Goal: Task Accomplishment & Management: Manage account settings

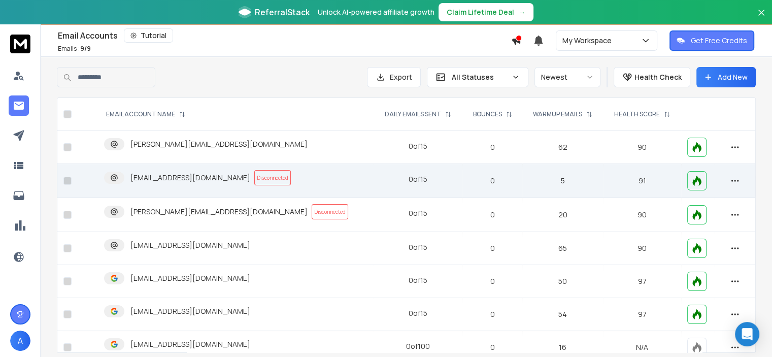
click at [254, 175] on span "Disconnected" at bounding box center [272, 177] width 37 height 15
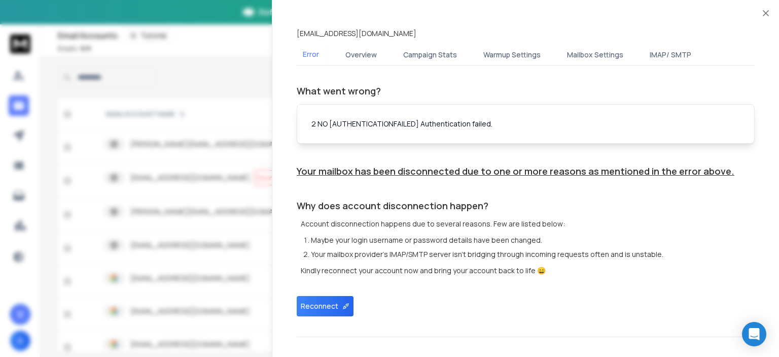
click at [317, 309] on button "Reconnect" at bounding box center [325, 306] width 57 height 20
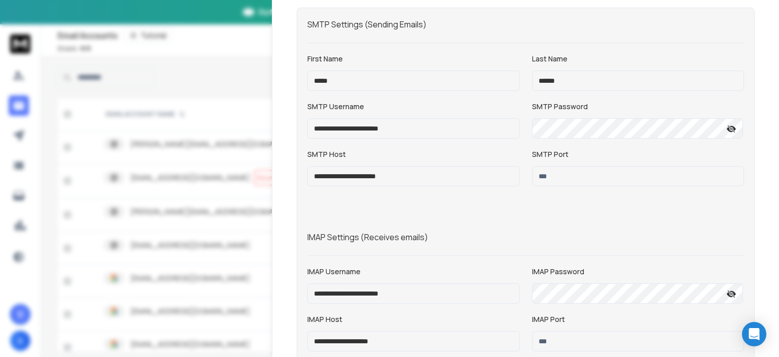
scroll to position [22, 0]
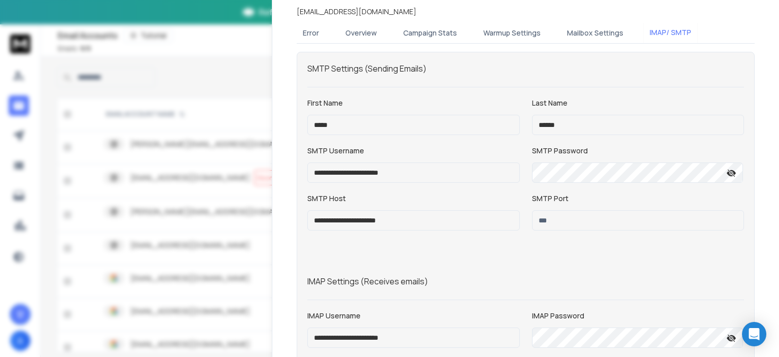
click at [728, 173] on icon at bounding box center [731, 172] width 9 height 9
click at [447, 165] on div "**********" at bounding box center [525, 165] width 437 height 36
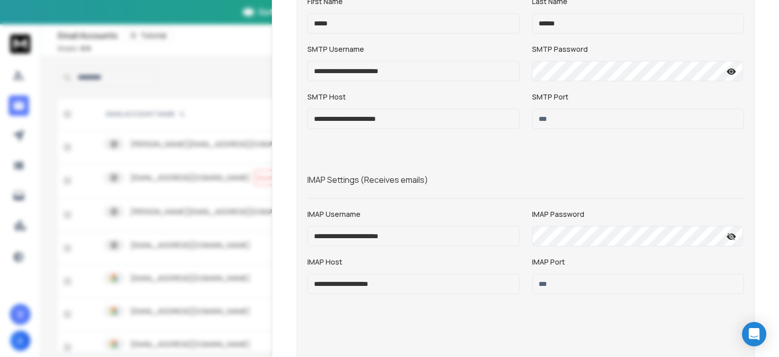
click at [735, 235] on div at bounding box center [734, 236] width 15 height 9
click at [470, 227] on div "**********" at bounding box center [525, 229] width 437 height 36
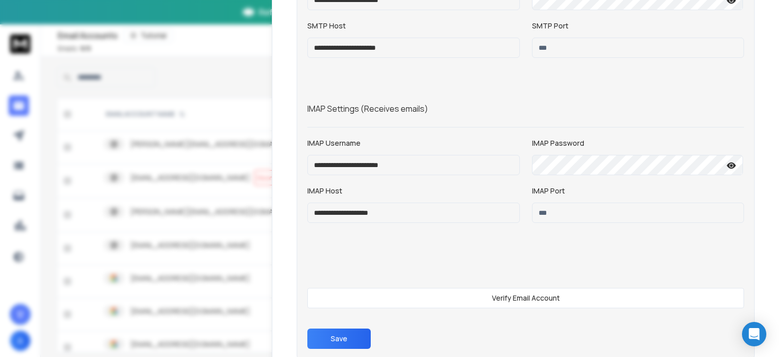
scroll to position [225, 0]
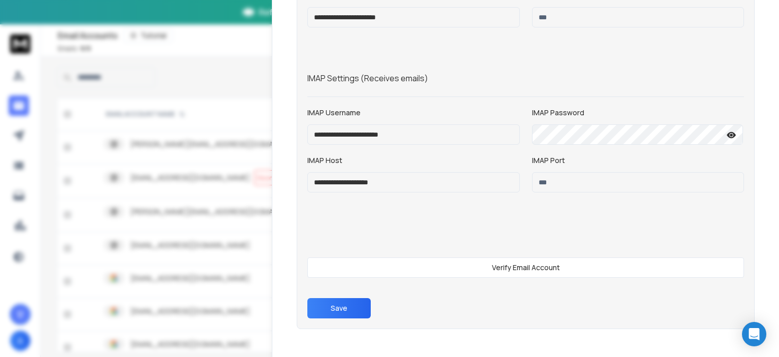
click at [346, 304] on button "Save" at bounding box center [338, 308] width 63 height 20
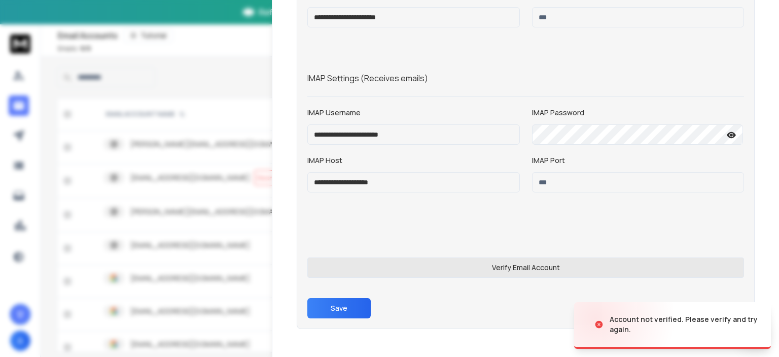
click at [426, 265] on button "Verify Email Account" at bounding box center [525, 267] width 437 height 20
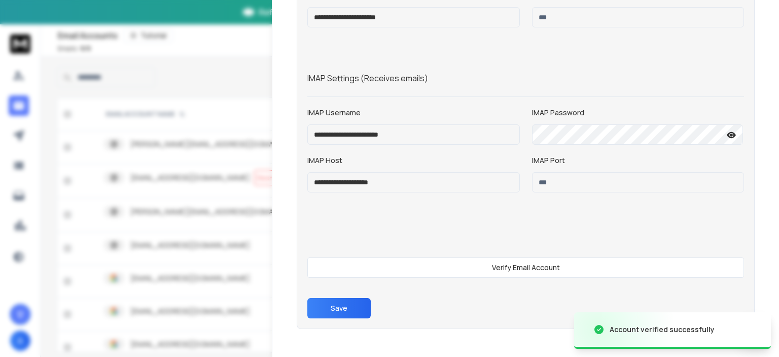
click at [351, 312] on button "Save" at bounding box center [338, 308] width 63 height 20
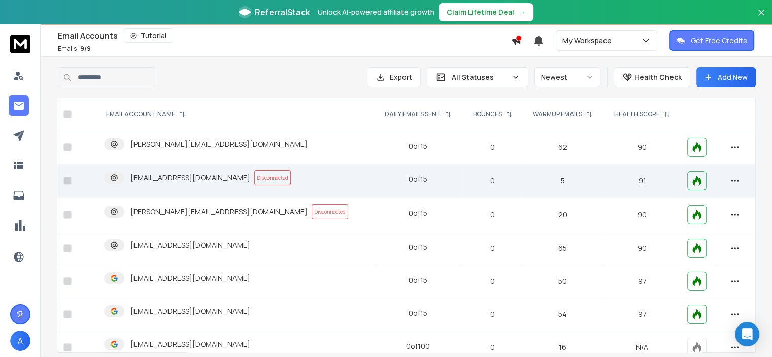
click at [254, 175] on span "Disconnected" at bounding box center [272, 177] width 37 height 15
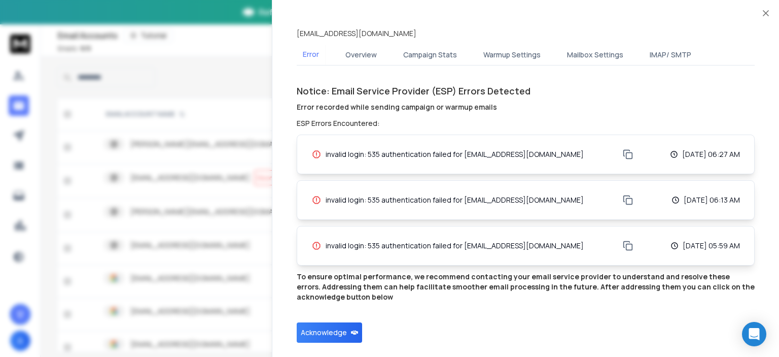
click at [350, 50] on button "Overview" at bounding box center [361, 55] width 44 height 22
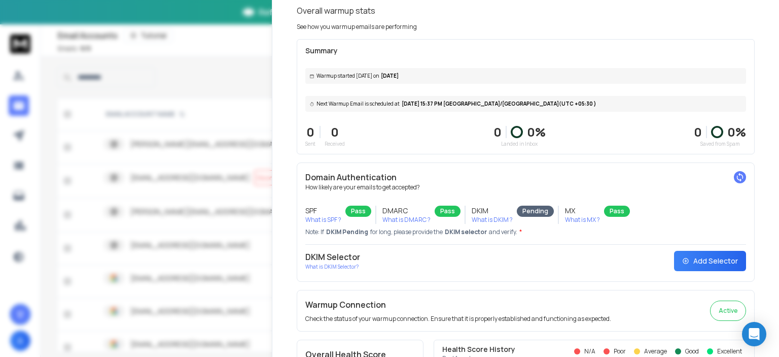
scroll to position [0, 0]
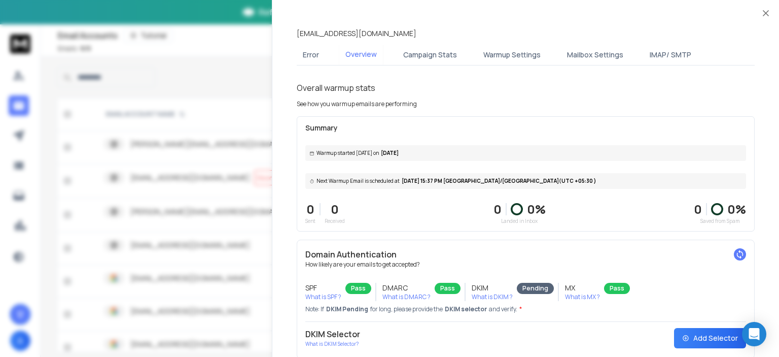
click at [425, 52] on button "Campaign Stats" at bounding box center [430, 55] width 66 height 22
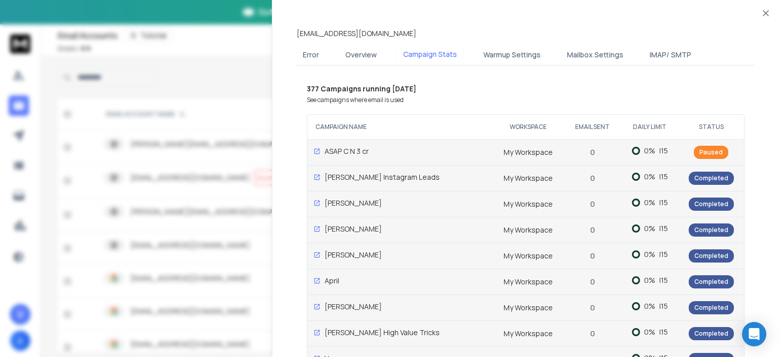
click at [495, 51] on button "Warmup Settings" at bounding box center [511, 55] width 69 height 22
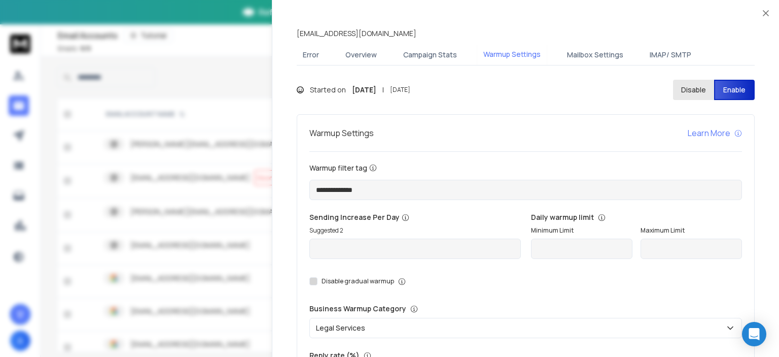
click at [607, 53] on button "Mailbox Settings" at bounding box center [595, 55] width 68 height 22
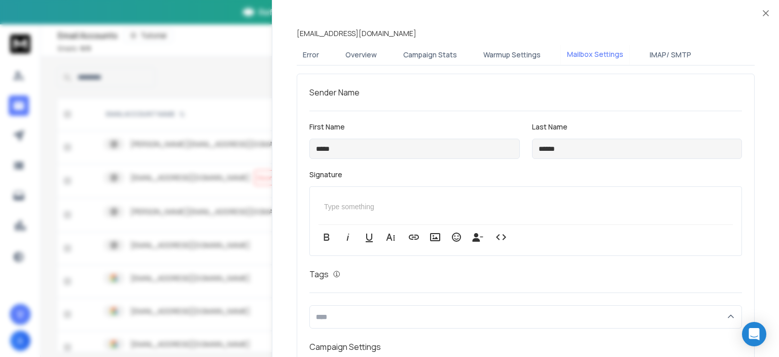
click at [662, 52] on button "IMAP/ SMTP" at bounding box center [671, 55] width 54 height 22
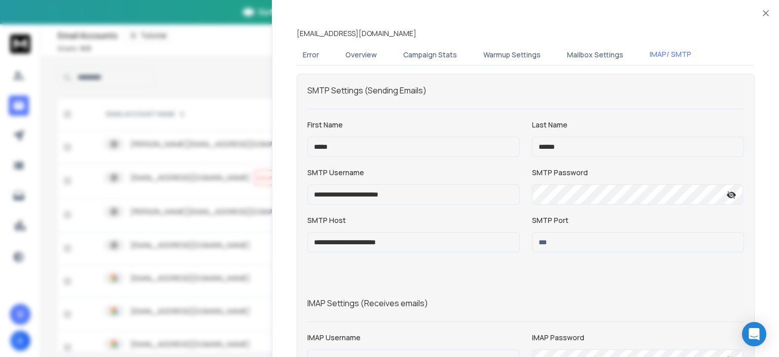
click at [312, 52] on button "Error" at bounding box center [311, 55] width 28 height 22
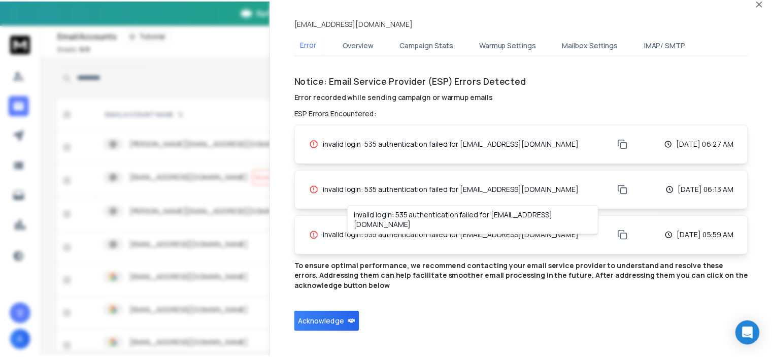
scroll to position [13, 0]
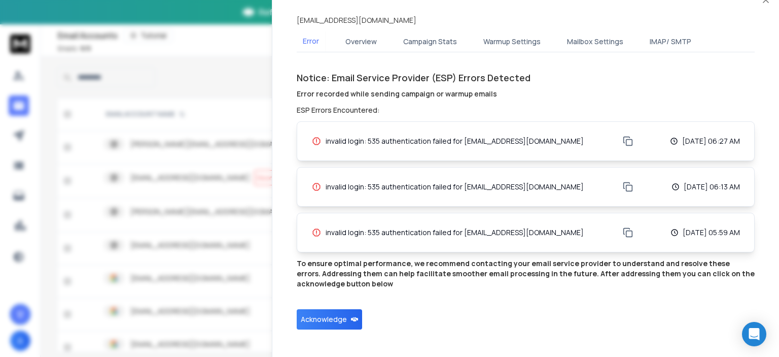
click at [328, 319] on button "Acknowledge" at bounding box center [329, 319] width 65 height 20
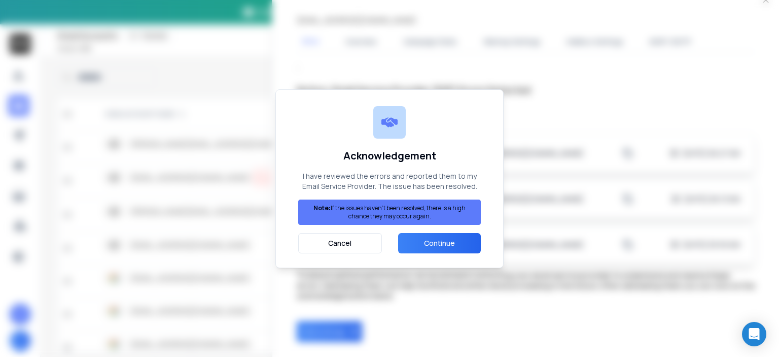
click at [443, 244] on button "Continue" at bounding box center [439, 243] width 83 height 20
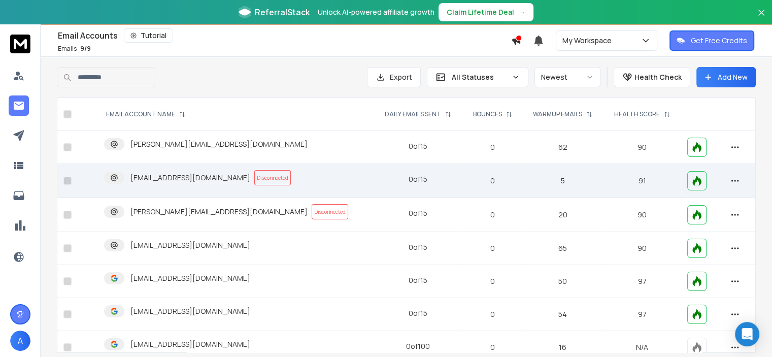
click at [254, 176] on span "Disconnected" at bounding box center [272, 177] width 37 height 15
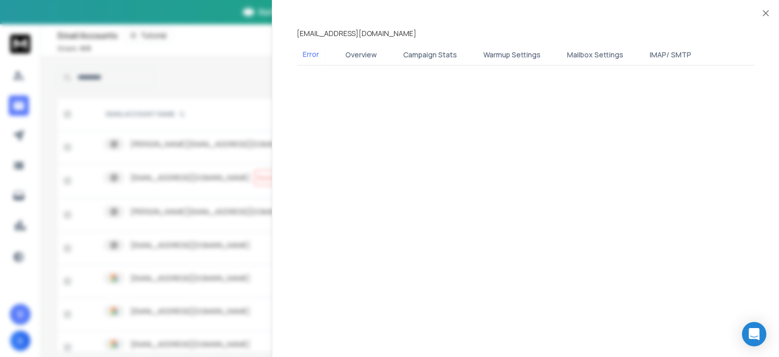
click at [361, 54] on button "Overview" at bounding box center [361, 55] width 44 height 22
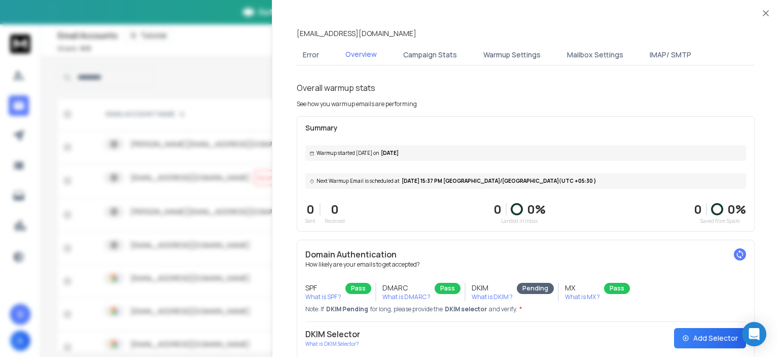
click at [311, 52] on button "Error" at bounding box center [311, 55] width 28 height 22
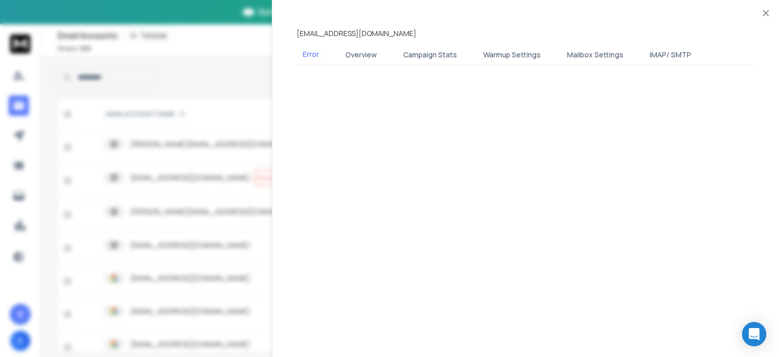
click at [361, 50] on button "Overview" at bounding box center [361, 55] width 44 height 22
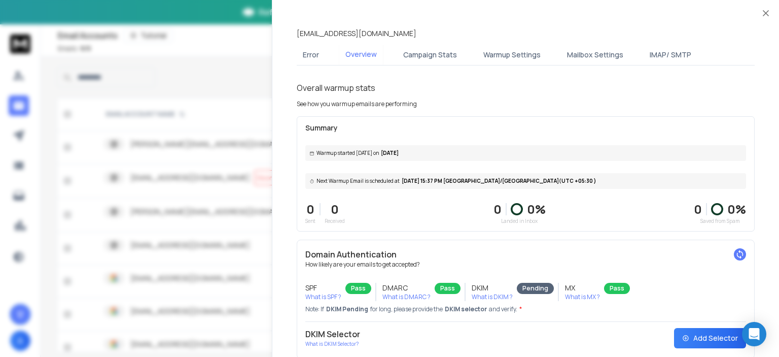
click at [426, 54] on button "Campaign Stats" at bounding box center [430, 55] width 66 height 22
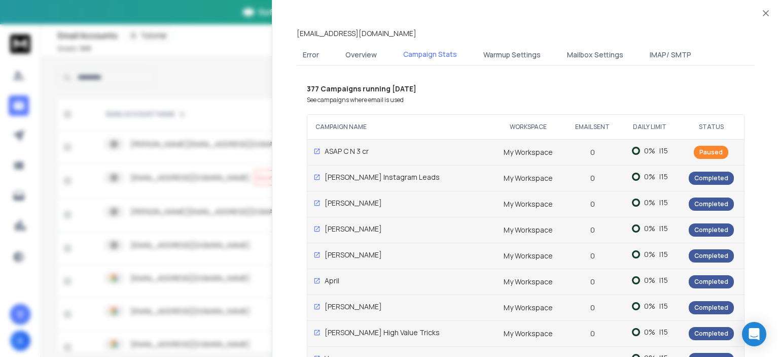
click at [490, 53] on button "Warmup Settings" at bounding box center [511, 55] width 69 height 22
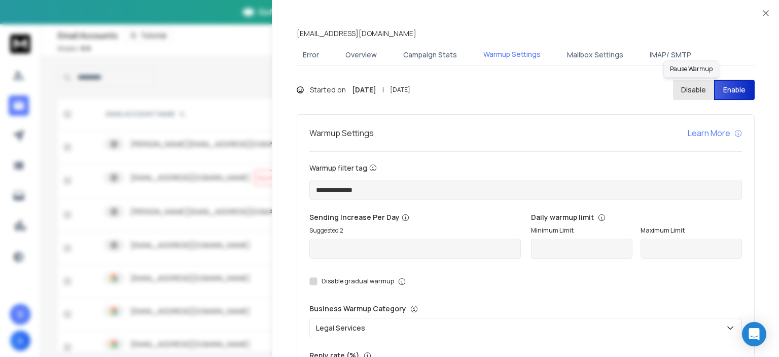
click at [677, 95] on button "Disable" at bounding box center [693, 90] width 41 height 20
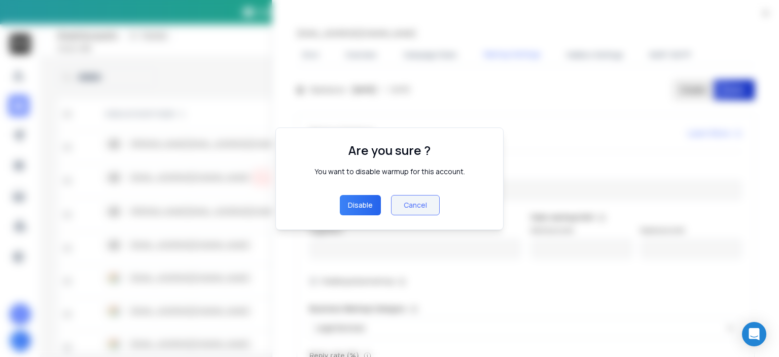
click at [353, 206] on button "Disable" at bounding box center [360, 205] width 41 height 20
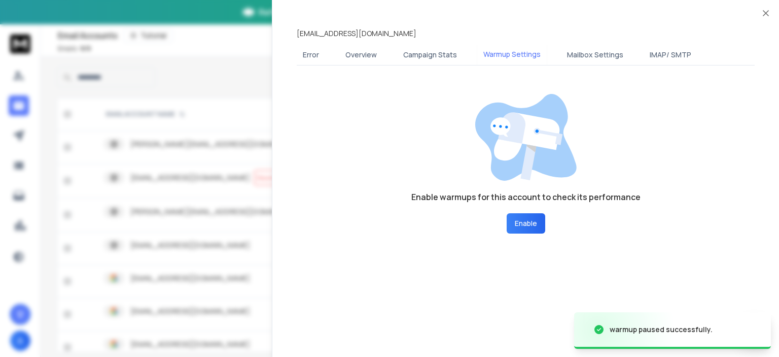
click at [526, 225] on button "Enable" at bounding box center [526, 223] width 39 height 20
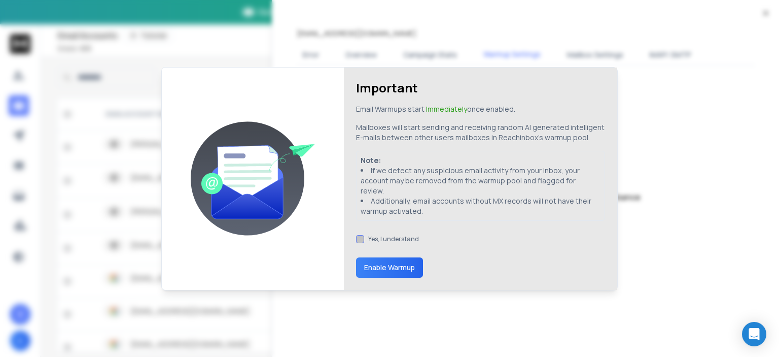
click at [361, 235] on button "Yes, I understand" at bounding box center [360, 239] width 8 height 8
click at [386, 263] on button "Enable Warmup" at bounding box center [389, 267] width 67 height 20
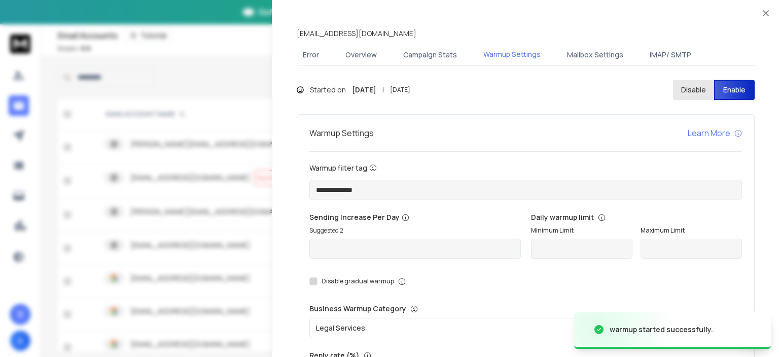
click at [592, 48] on button "Mailbox Settings" at bounding box center [595, 55] width 68 height 22
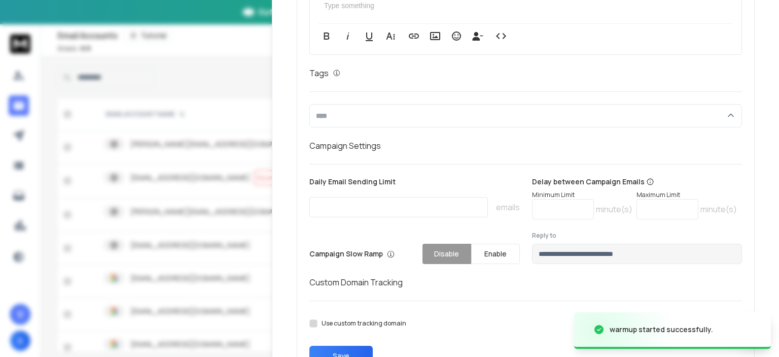
scroll to position [251, 0]
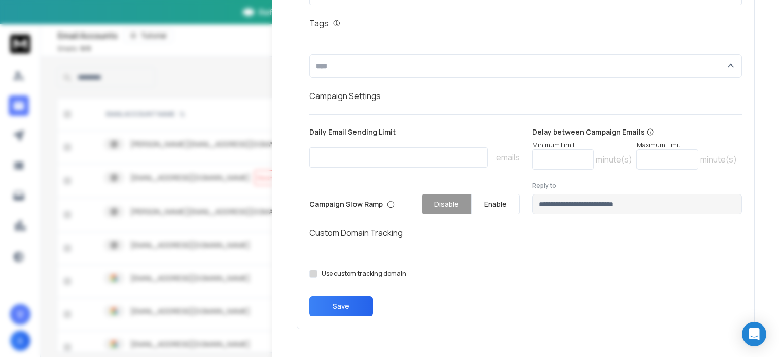
click at [357, 300] on button "Save" at bounding box center [340, 306] width 63 height 20
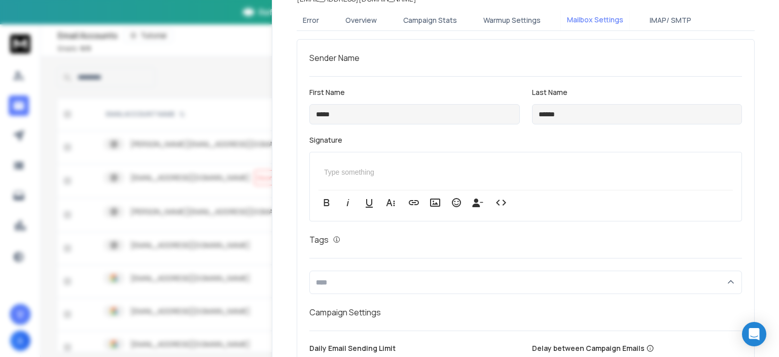
scroll to position [0, 0]
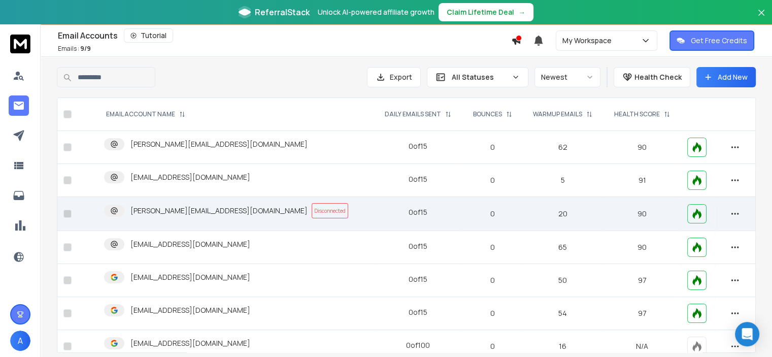
click at [254, 208] on div "[PERSON_NAME][EMAIL_ADDRESS][DOMAIN_NAME] Disconnected" at bounding box center [235, 210] width 263 height 15
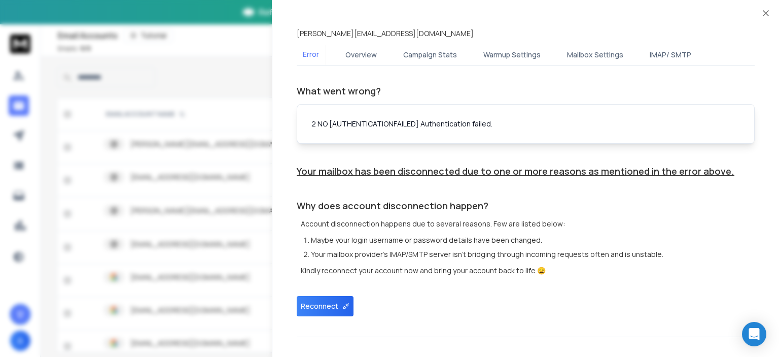
click at [337, 301] on button "Reconnect" at bounding box center [325, 306] width 57 height 20
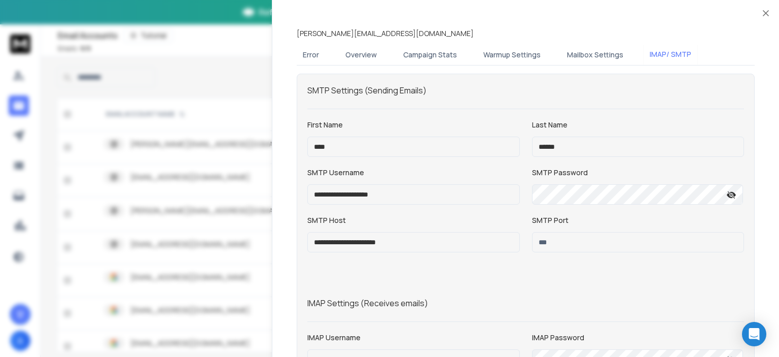
click at [310, 48] on button "Error" at bounding box center [311, 55] width 28 height 22
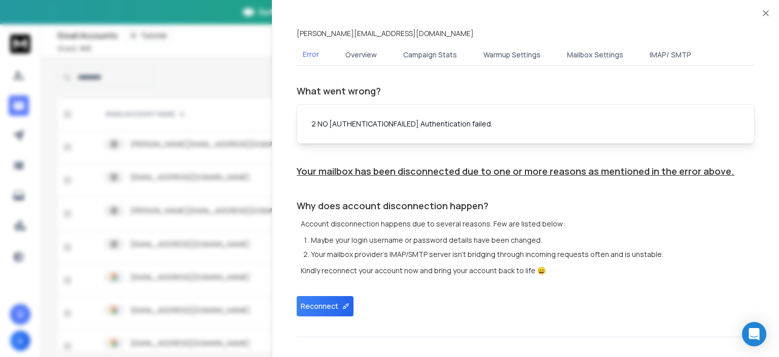
click at [358, 54] on button "Overview" at bounding box center [361, 55] width 44 height 22
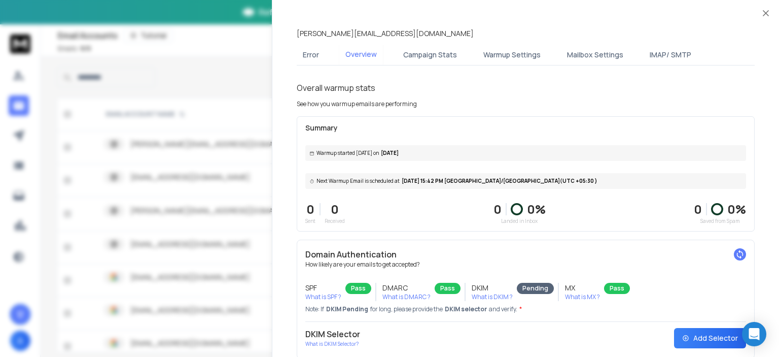
click at [302, 50] on button "Error" at bounding box center [311, 55] width 28 height 22
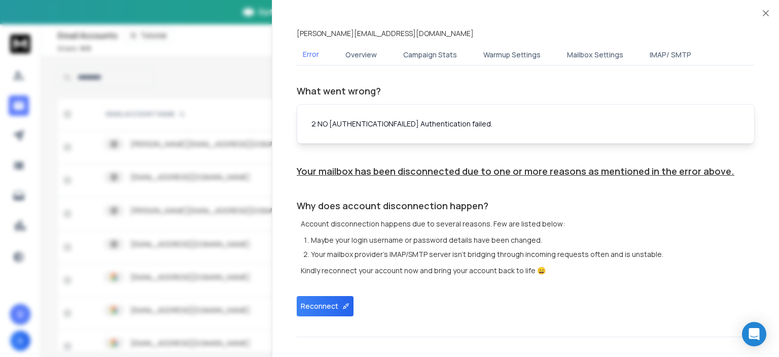
click at [428, 52] on button "Campaign Stats" at bounding box center [430, 55] width 66 height 22
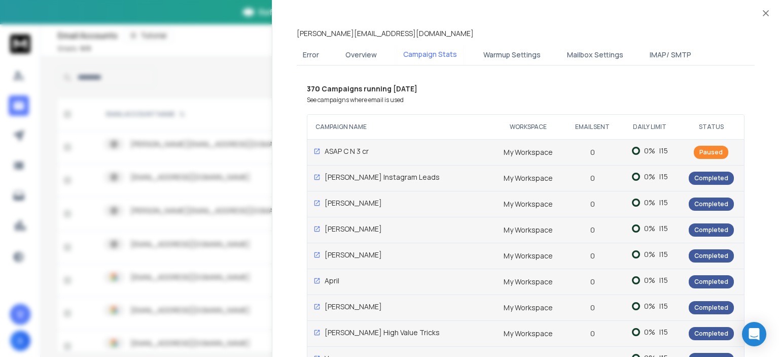
click at [518, 46] on button "Warmup Settings" at bounding box center [511, 55] width 69 height 22
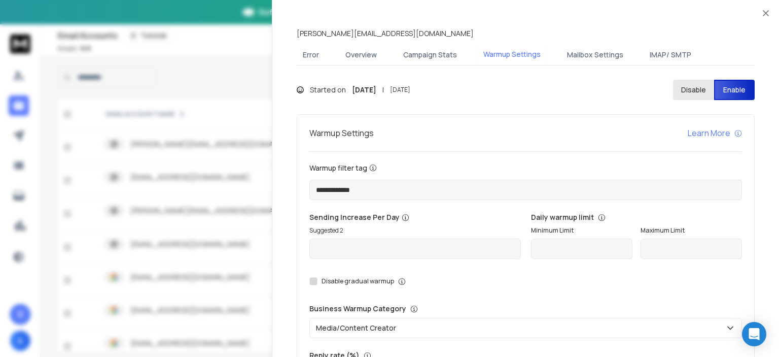
click at [605, 50] on button "Mailbox Settings" at bounding box center [595, 55] width 68 height 22
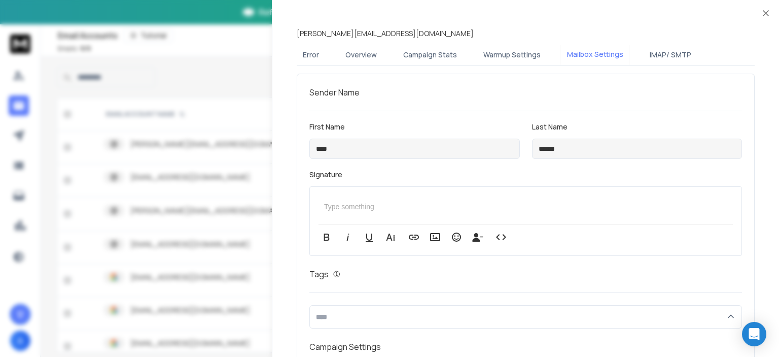
click at [659, 52] on button "IMAP/ SMTP" at bounding box center [671, 55] width 54 height 22
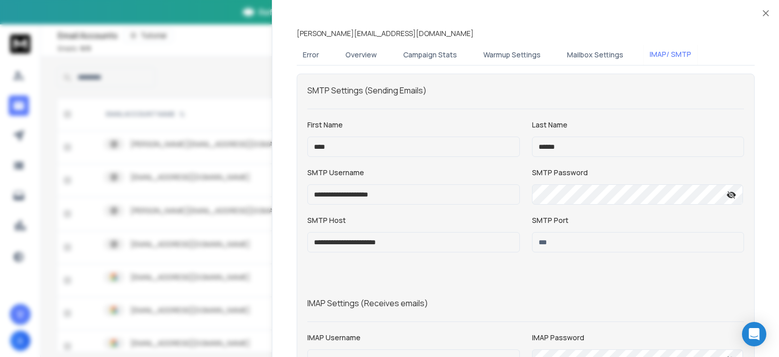
click at [727, 192] on icon at bounding box center [731, 194] width 9 height 9
click at [439, 196] on div "**********" at bounding box center [525, 187] width 437 height 36
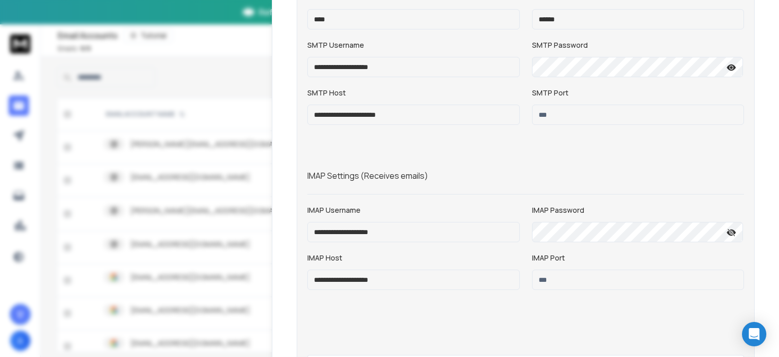
scroll to position [152, 0]
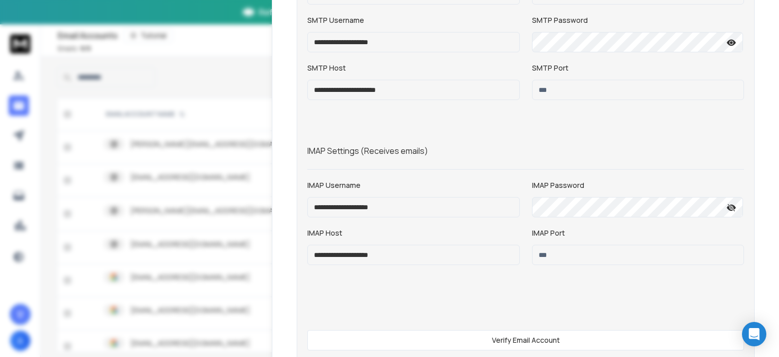
click at [400, 195] on div "**********" at bounding box center [525, 200] width 437 height 36
click at [728, 205] on icon at bounding box center [731, 207] width 7 height 7
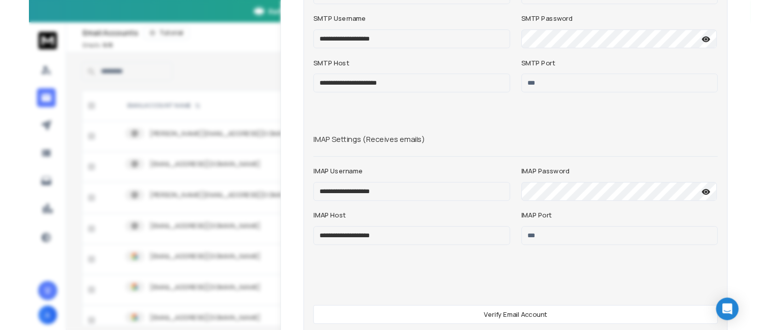
scroll to position [225, 0]
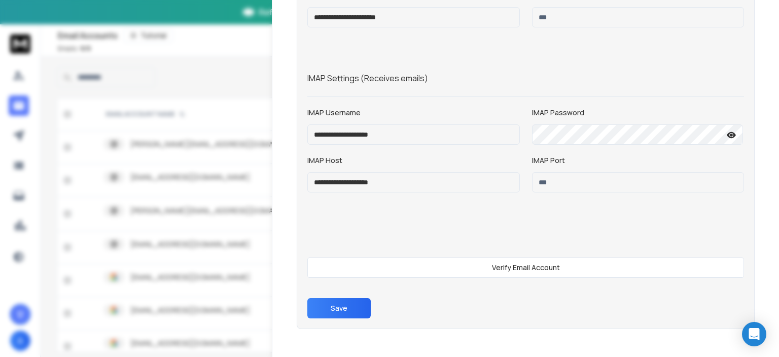
click at [341, 309] on button "Save" at bounding box center [338, 308] width 63 height 20
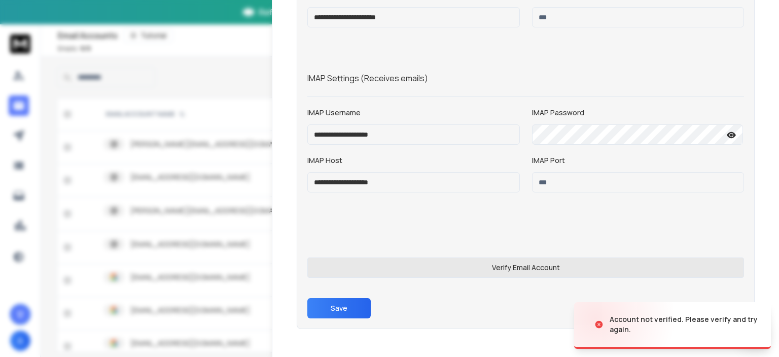
click at [493, 257] on button "Verify Email Account" at bounding box center [525, 267] width 437 height 20
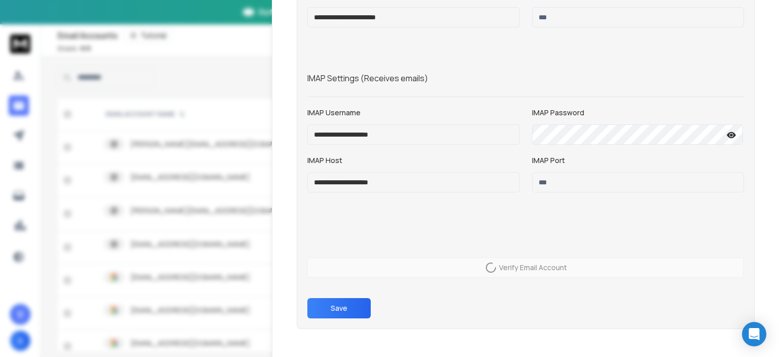
click at [731, 136] on icon at bounding box center [731, 135] width 9 height 6
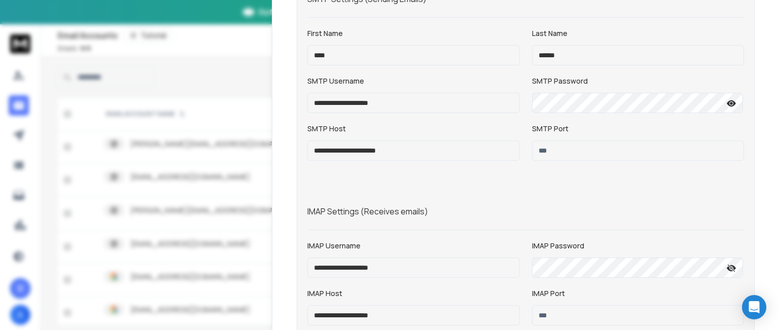
scroll to position [73, 0]
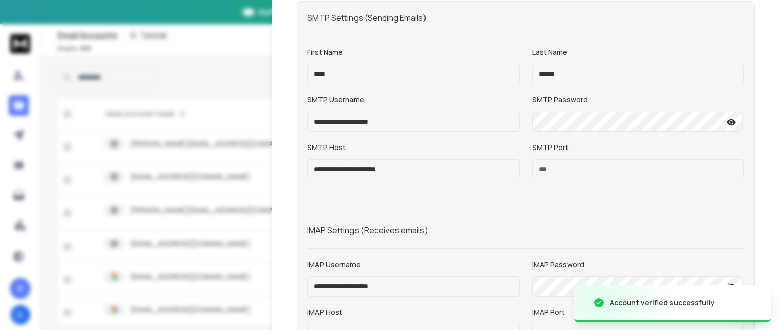
click at [727, 123] on icon at bounding box center [731, 122] width 9 height 6
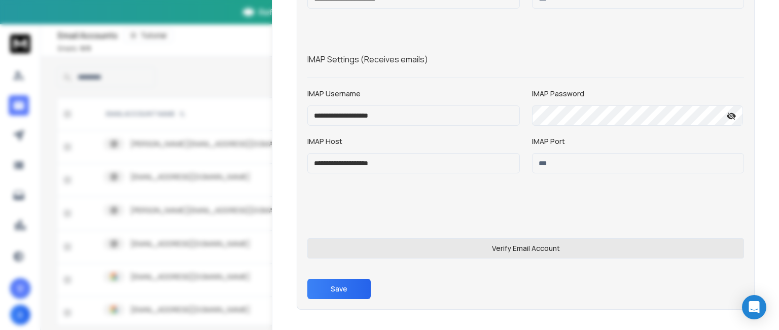
scroll to position [251, 0]
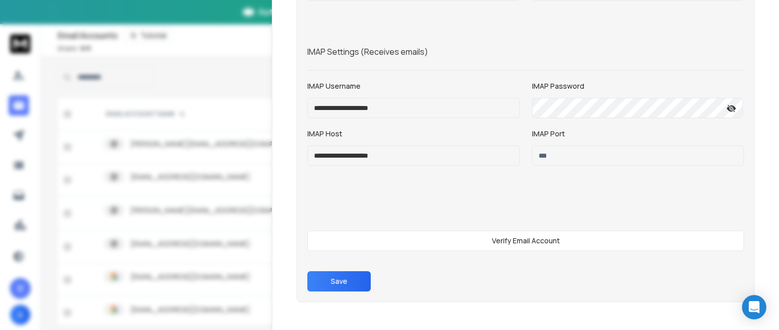
drag, startPoint x: 361, startPoint y: 280, endPoint x: 358, endPoint y: 255, distance: 24.6
click at [361, 280] on button "Save" at bounding box center [338, 281] width 63 height 20
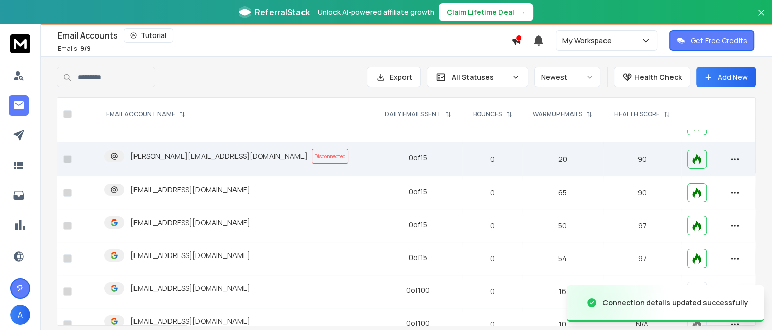
scroll to position [8, 0]
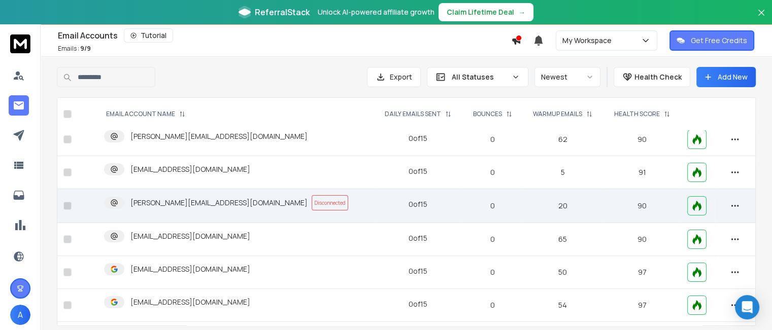
click at [311, 196] on span "Disconnected" at bounding box center [329, 202] width 37 height 15
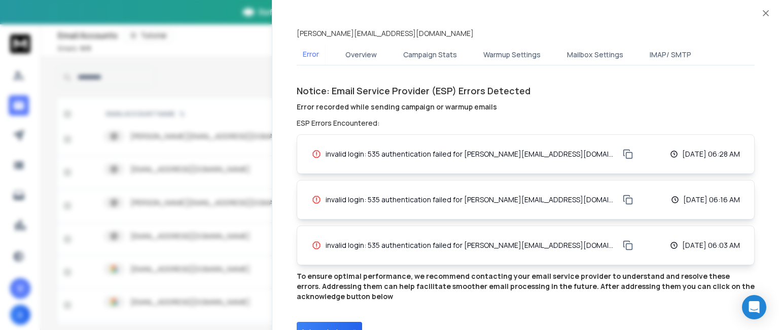
click at [331, 325] on button "Acknowledge" at bounding box center [329, 332] width 65 height 20
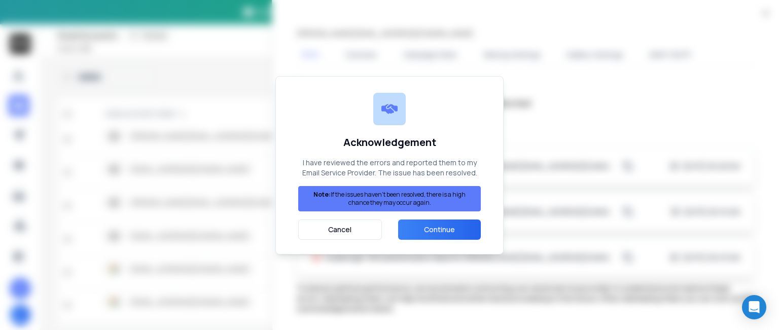
click at [443, 233] on button "Continue" at bounding box center [439, 230] width 83 height 20
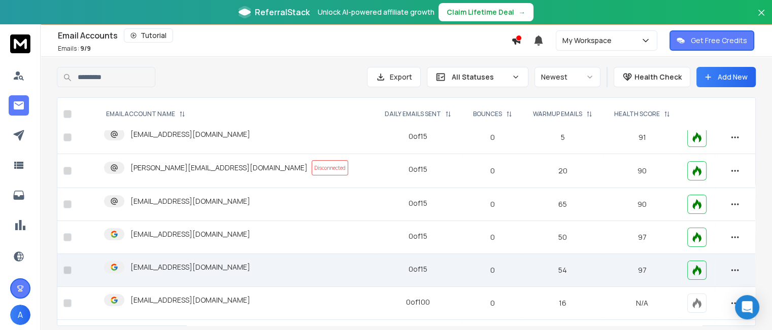
scroll to position [0, 0]
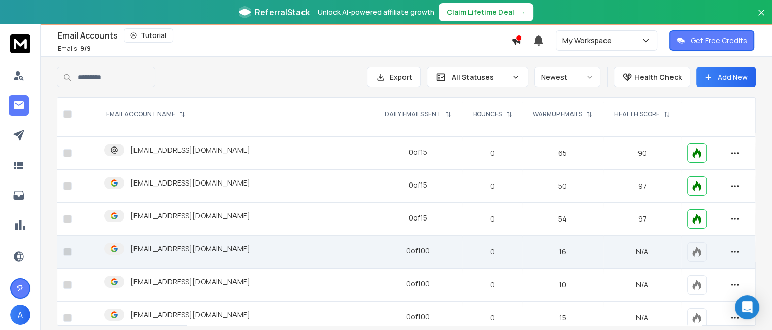
scroll to position [109, 0]
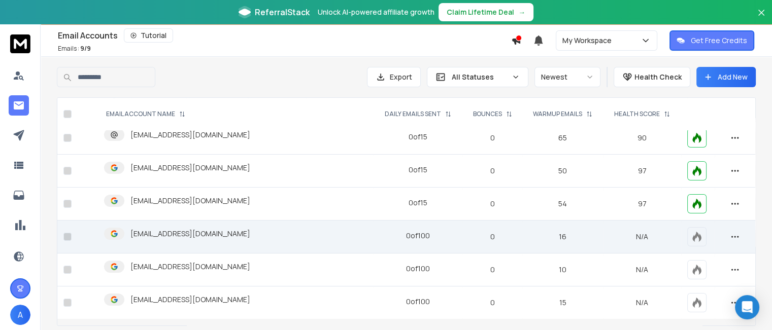
click at [692, 237] on icon at bounding box center [696, 237] width 9 height 10
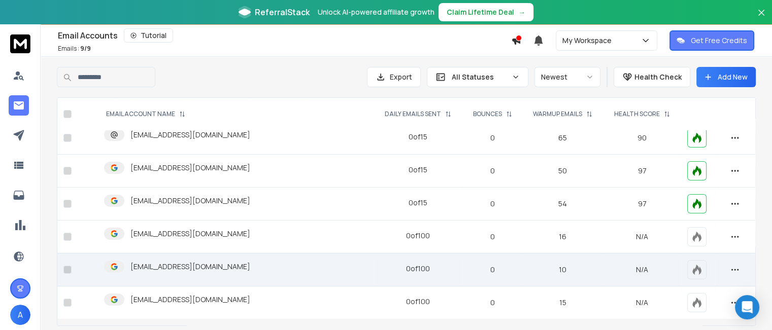
click at [691, 272] on icon at bounding box center [696, 270] width 10 height 10
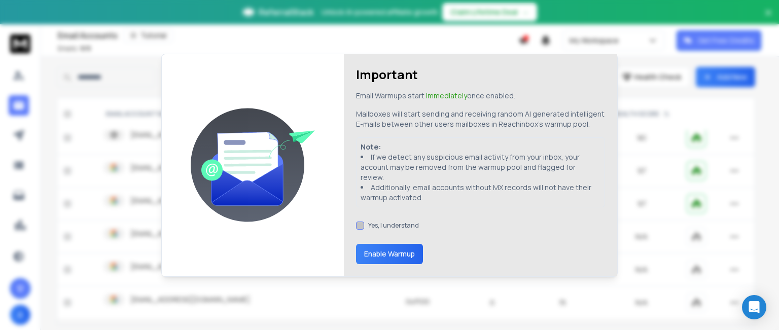
click at [356, 222] on button "Yes, I understand" at bounding box center [360, 226] width 8 height 8
click at [381, 247] on button "Enable Warmup" at bounding box center [389, 254] width 67 height 20
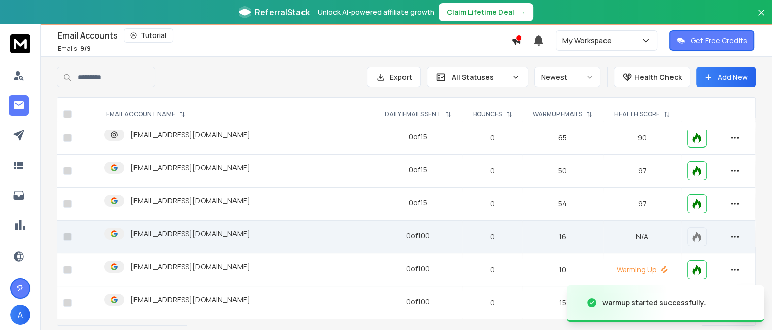
click at [691, 237] on icon at bounding box center [696, 237] width 10 height 10
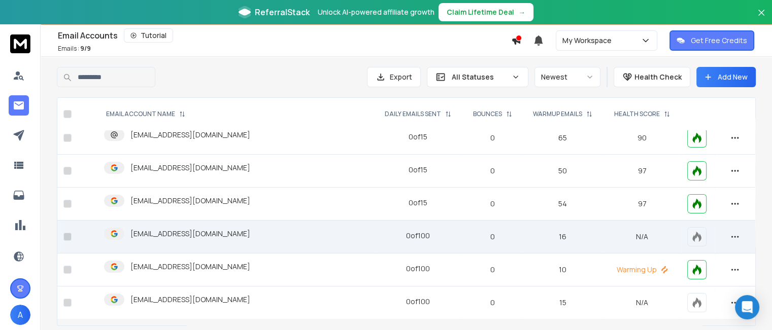
click at [692, 236] on icon at bounding box center [696, 237] width 9 height 10
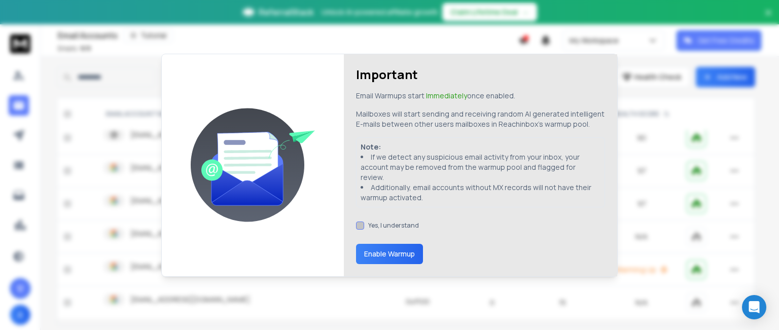
click at [360, 222] on button "Yes, I understand" at bounding box center [360, 226] width 8 height 8
click at [390, 250] on button "Enable Warmup" at bounding box center [389, 254] width 67 height 20
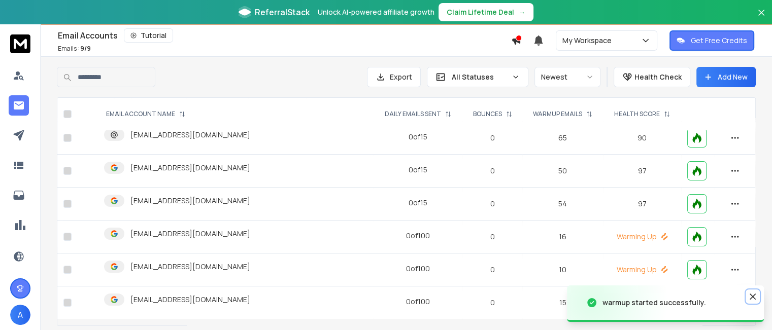
click at [755, 294] on icon "Notifications (F8)" at bounding box center [752, 297] width 10 height 10
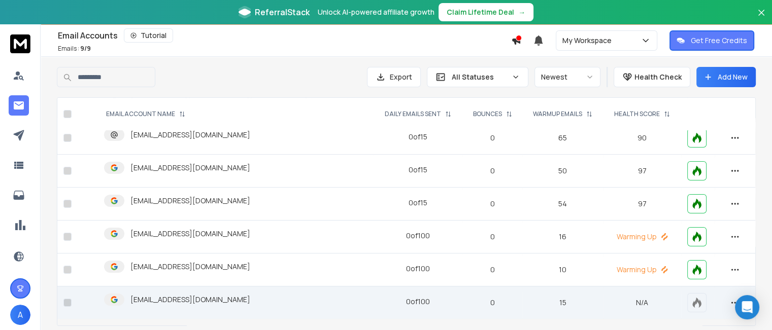
click at [691, 298] on icon at bounding box center [696, 303] width 10 height 10
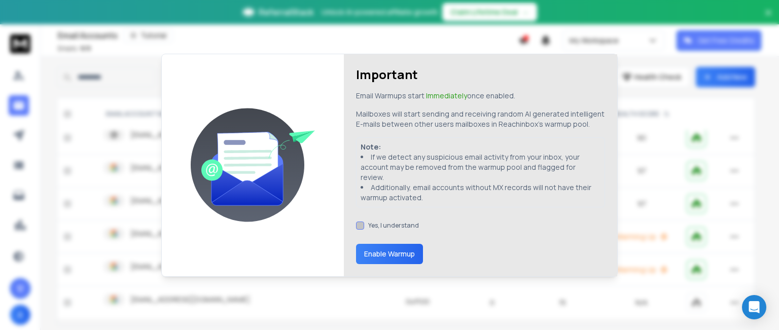
click at [360, 222] on button "Yes, I understand" at bounding box center [360, 226] width 8 height 8
click at [379, 244] on button "Enable Warmup" at bounding box center [389, 254] width 67 height 20
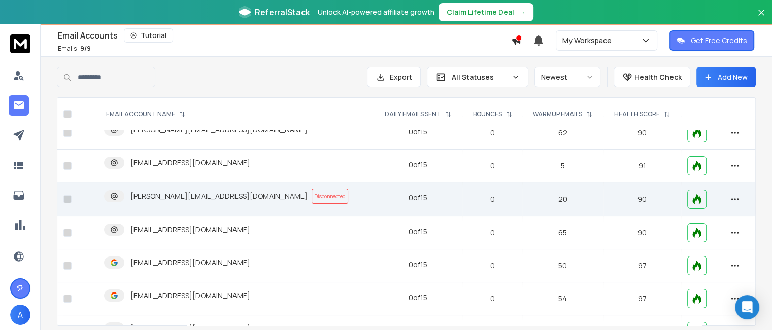
scroll to position [14, 0]
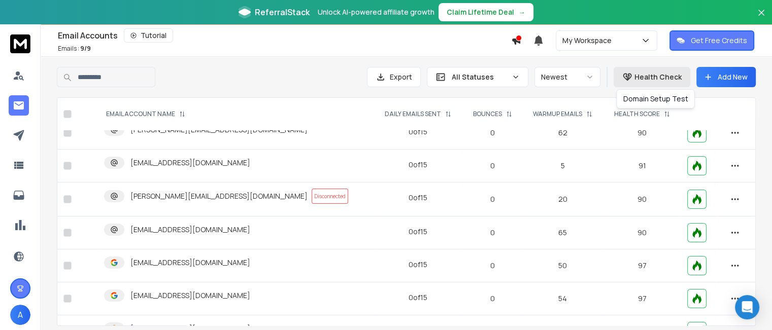
click at [667, 82] on p "Health Check" at bounding box center [657, 77] width 47 height 10
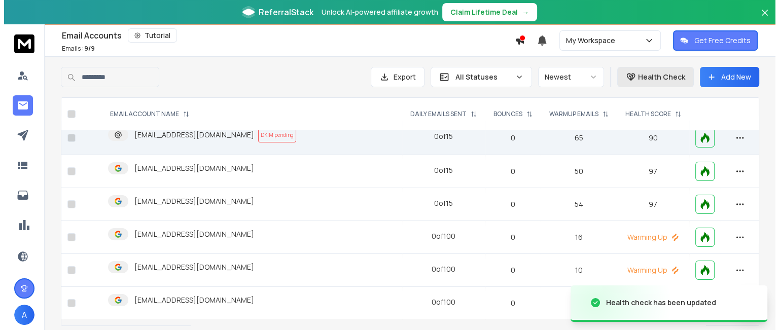
scroll to position [0, 0]
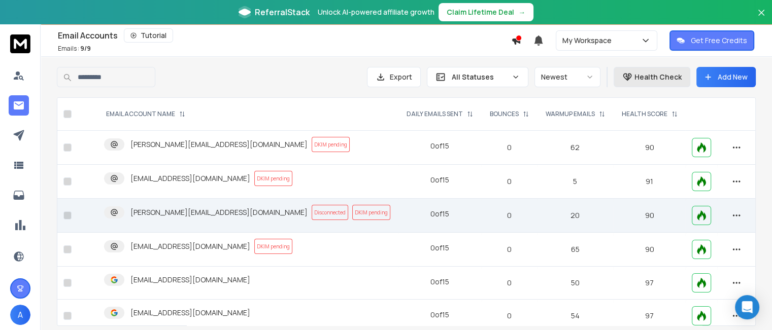
click at [352, 211] on span "DKIM pending" at bounding box center [371, 212] width 38 height 15
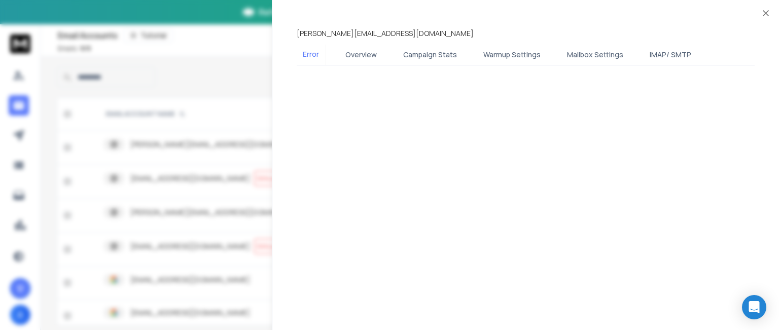
click at [368, 50] on button "Overview" at bounding box center [361, 55] width 44 height 22
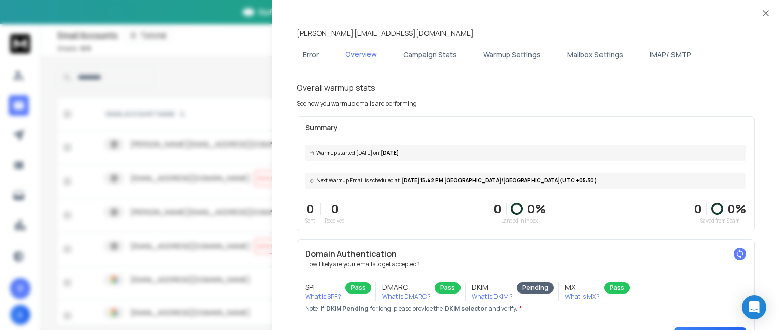
click at [418, 55] on button "Campaign Stats" at bounding box center [430, 55] width 66 height 22
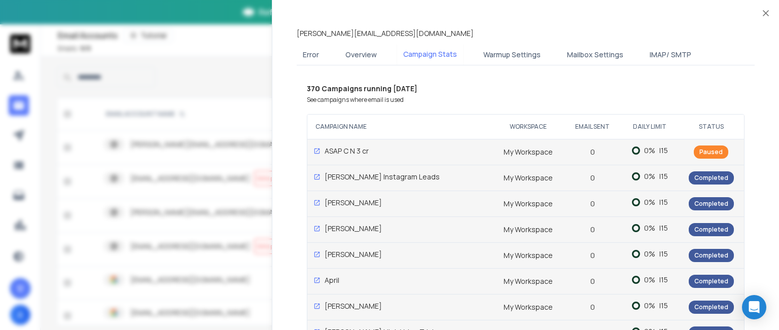
click at [511, 49] on button "Warmup Settings" at bounding box center [511, 55] width 69 height 22
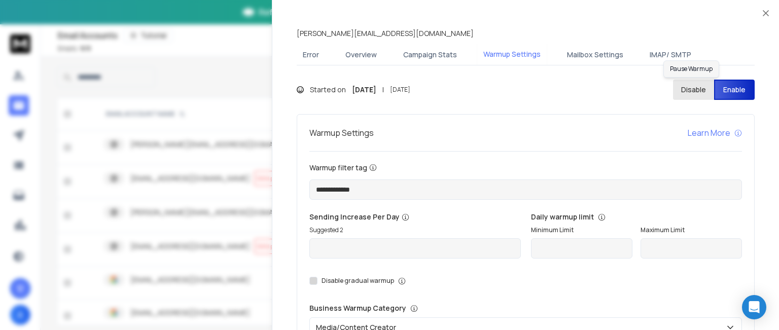
click at [686, 90] on button "Disable" at bounding box center [693, 90] width 41 height 20
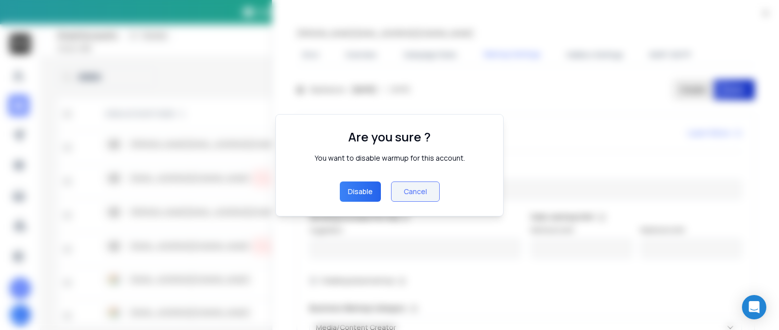
click at [359, 196] on button "Disable" at bounding box center [360, 192] width 41 height 20
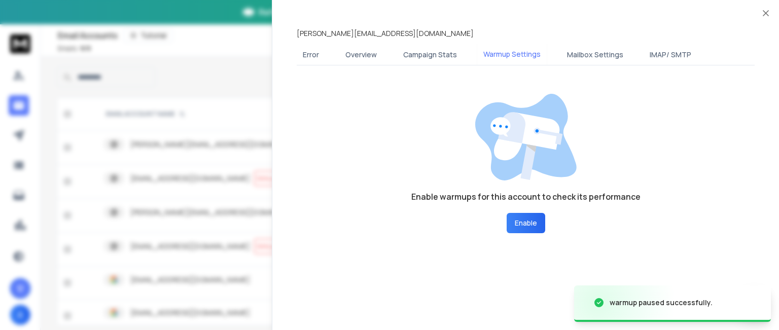
click at [530, 220] on button "Enable" at bounding box center [526, 223] width 39 height 20
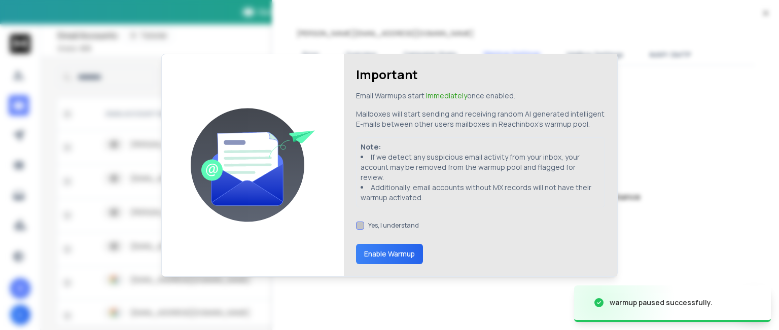
click at [363, 224] on div "Yes, I understand" at bounding box center [387, 226] width 63 height 8
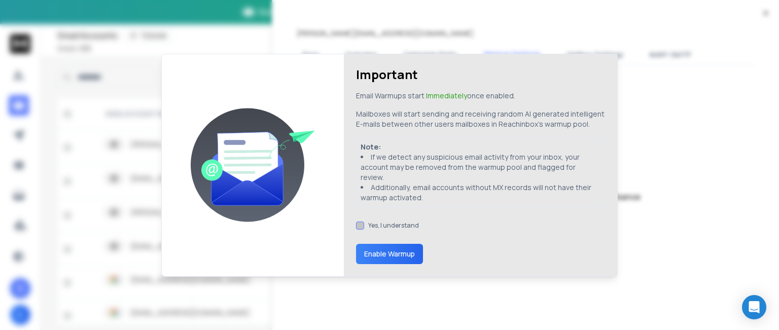
click at [354, 219] on div "Important Email Warmups start Immediately once enabled. Mailboxes will start se…" at bounding box center [480, 165] width 273 height 222
click at [360, 222] on button "Yes, I understand" at bounding box center [360, 226] width 8 height 8
click at [394, 248] on button "Enable Warmup" at bounding box center [389, 254] width 67 height 20
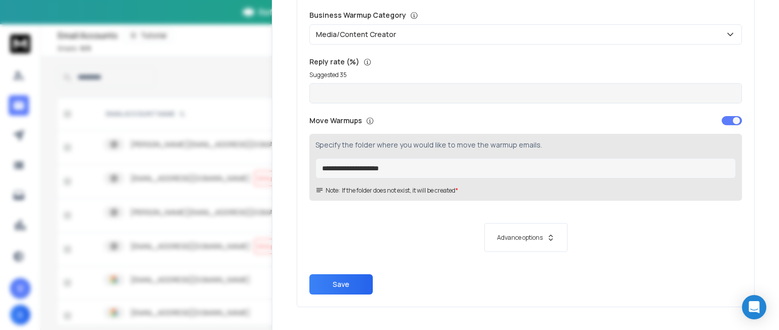
scroll to position [298, 0]
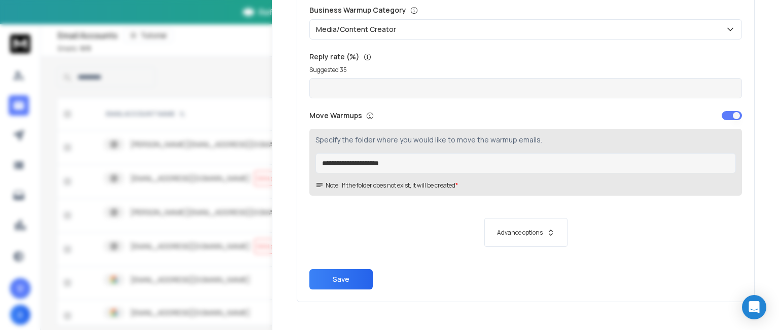
click at [326, 275] on button "Save" at bounding box center [340, 279] width 63 height 20
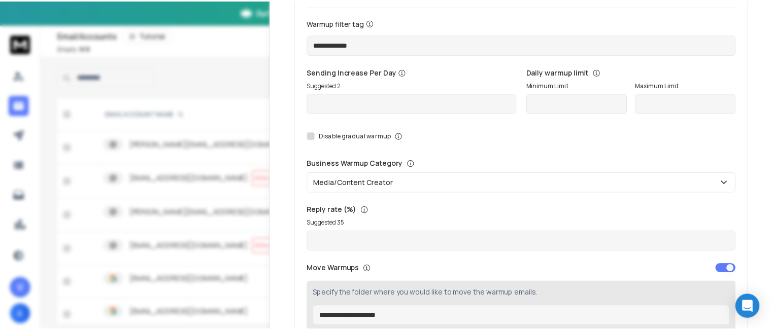
scroll to position [0, 0]
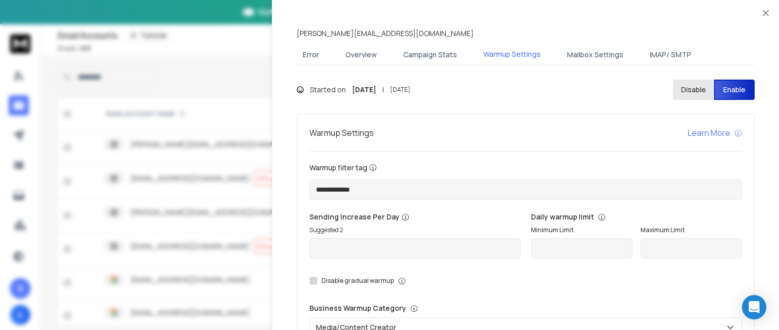
click at [588, 50] on button "Mailbox Settings" at bounding box center [595, 55] width 68 height 22
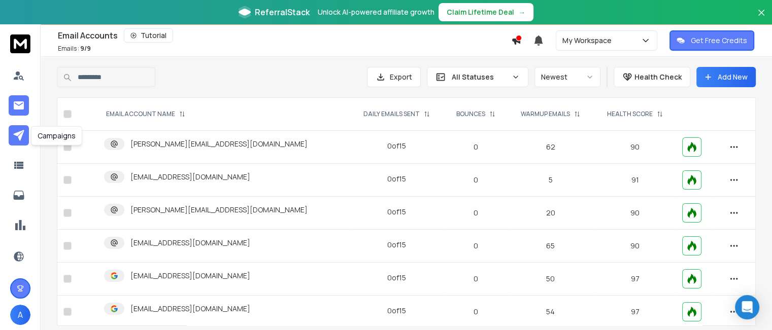
click at [13, 135] on icon at bounding box center [19, 135] width 12 height 12
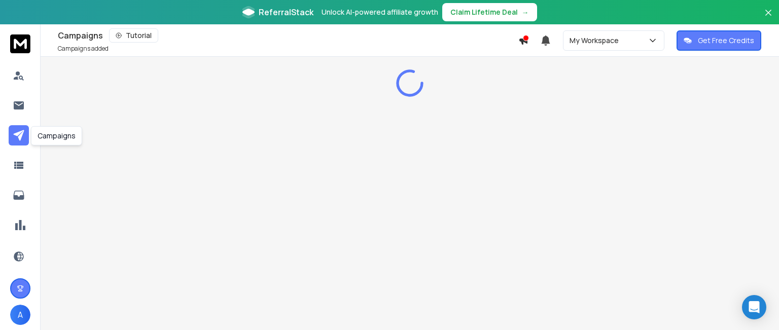
click at [13, 135] on icon at bounding box center [19, 135] width 12 height 12
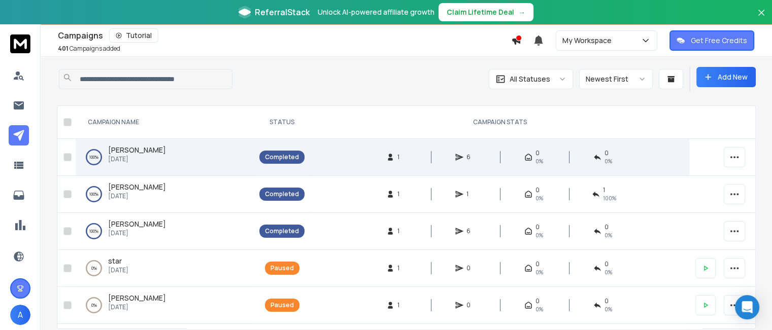
click at [150, 158] on div "100 % rene lacad 3 months ago" at bounding box center [164, 157] width 157 height 24
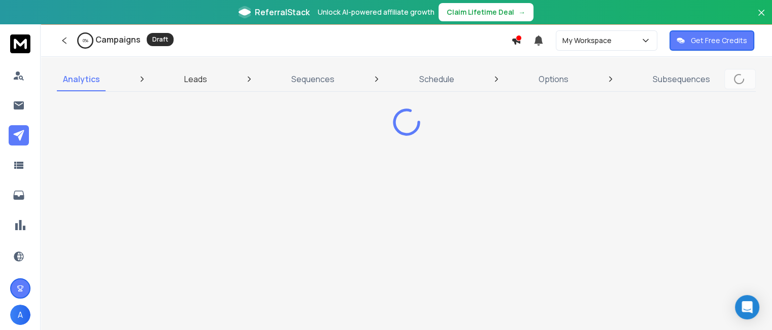
click at [207, 81] on link "Leads" at bounding box center [195, 79] width 35 height 24
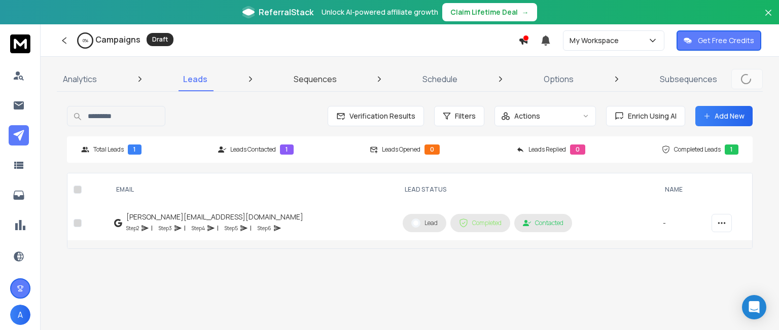
click at [319, 80] on p "Sequences" at bounding box center [315, 79] width 43 height 12
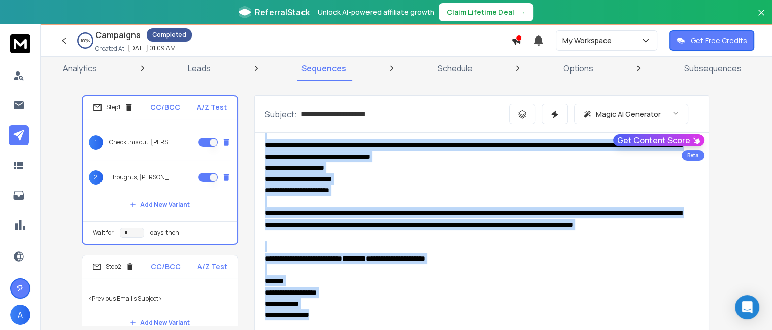
scroll to position [73, 0]
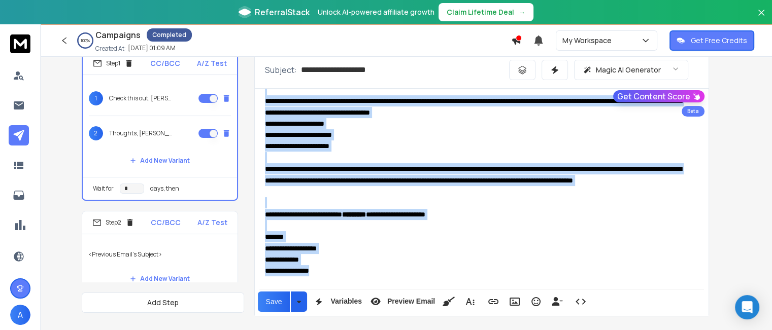
drag, startPoint x: 264, startPoint y: 173, endPoint x: 381, endPoint y: 340, distance: 204.6
click at [381, 257] on html "**********" at bounding box center [386, 92] width 772 height 330
click at [360, 235] on div "*******" at bounding box center [478, 236] width 426 height 11
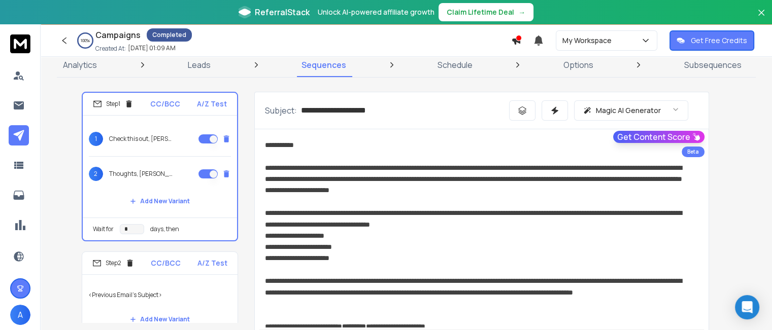
scroll to position [32, 0]
click at [164, 135] on p "Check this out, Rene?" at bounding box center [141, 139] width 65 height 8
click at [137, 180] on div "2 Thoughts, Rene?" at bounding box center [131, 174] width 85 height 14
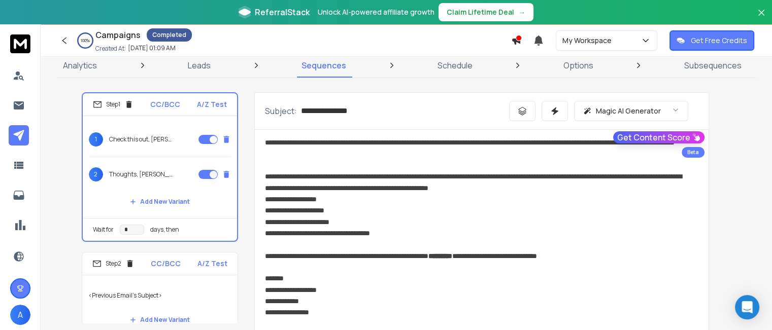
scroll to position [0, 0]
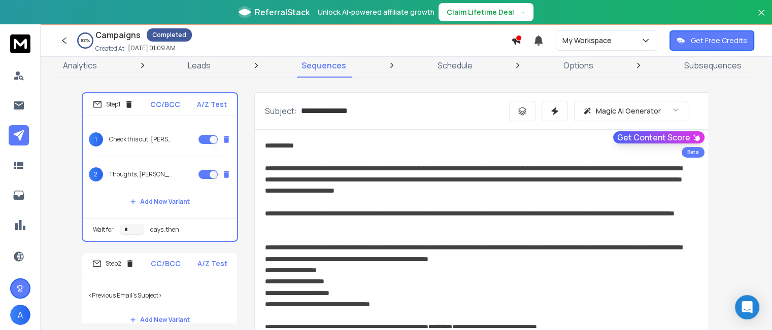
click at [164, 145] on div "1 Check this out, Rene?" at bounding box center [131, 139] width 85 height 14
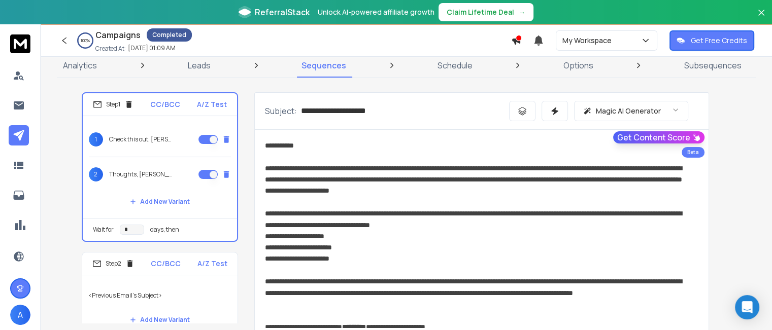
click at [147, 168] on div "2 Thoughts, Rene?" at bounding box center [131, 174] width 85 height 14
type input "**********"
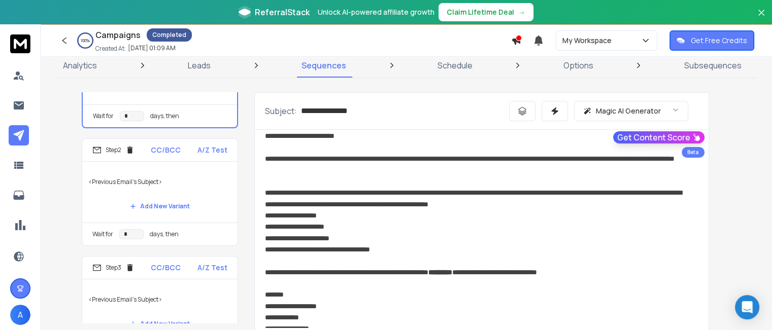
scroll to position [115, 0]
click at [145, 185] on p "<Previous Email's Subject>" at bounding box center [159, 180] width 143 height 28
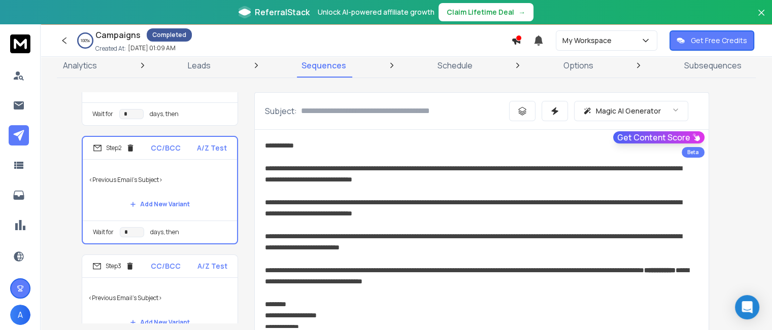
scroll to position [26, 0]
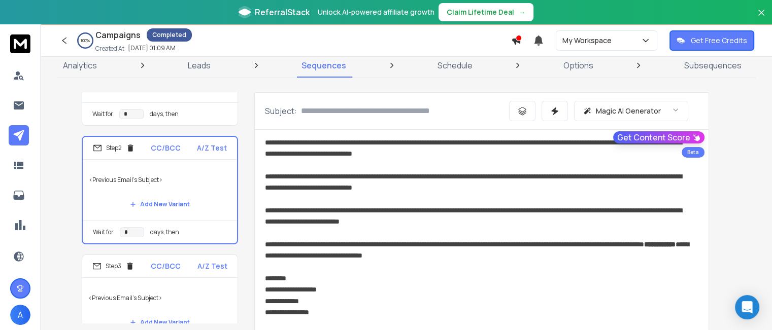
click at [145, 288] on p "<Previous Email's Subject>" at bounding box center [159, 298] width 143 height 28
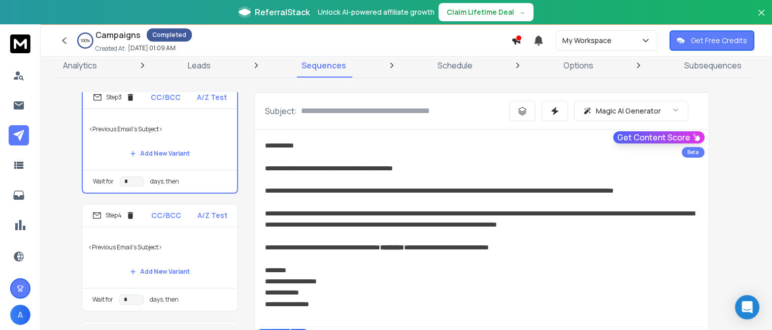
scroll to position [294, 0]
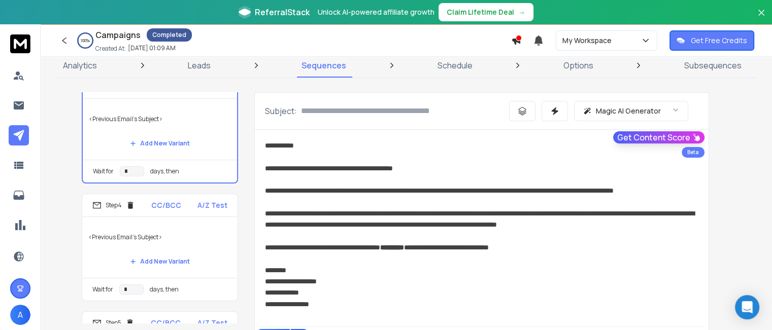
click at [196, 233] on p "<Previous Email's Subject>" at bounding box center [159, 237] width 143 height 28
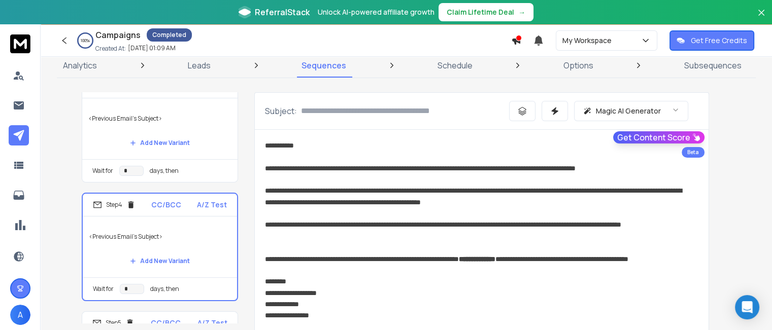
scroll to position [348, 0]
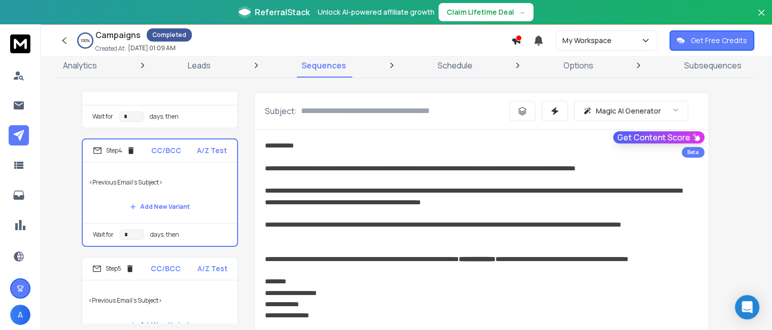
click at [180, 297] on p "<Previous Email's Subject>" at bounding box center [159, 301] width 143 height 28
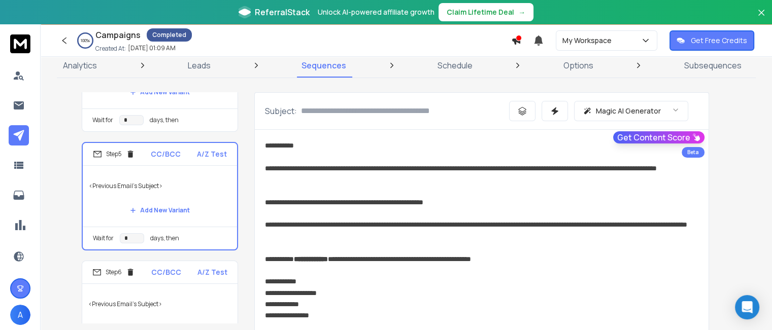
scroll to position [464, 0]
click at [180, 305] on p "<Previous Email's Subject>" at bounding box center [159, 303] width 143 height 28
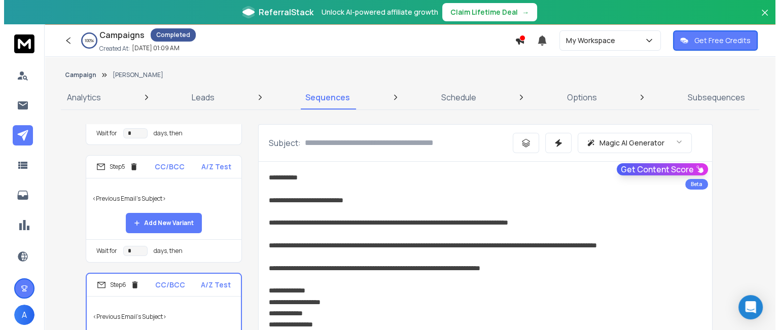
scroll to position [69, 0]
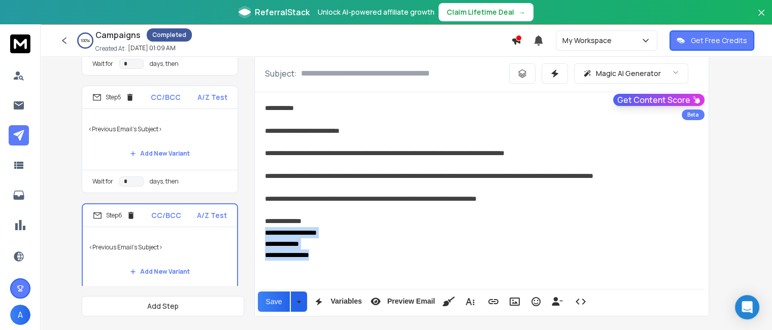
drag, startPoint x: 329, startPoint y: 255, endPoint x: 258, endPoint y: 228, distance: 76.6
click at [258, 228] on div "**********" at bounding box center [482, 189] width 454 height 195
click at [335, 233] on div "**********" at bounding box center [481, 232] width 433 height 11
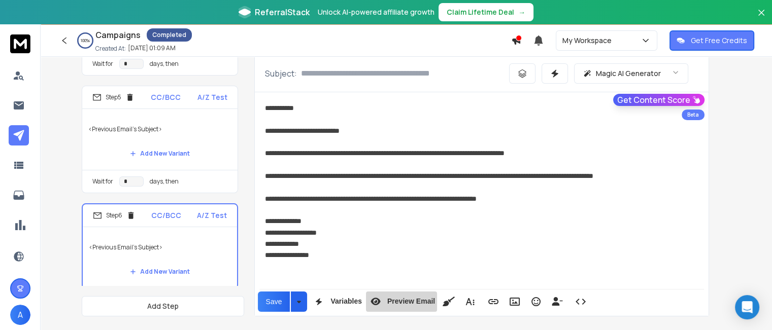
click at [395, 298] on span "Preview Email" at bounding box center [411, 301] width 52 height 9
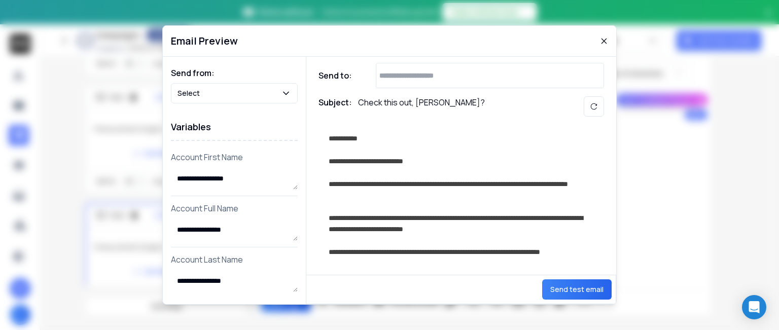
type textarea "*****"
type textarea "**********"
type textarea "******"
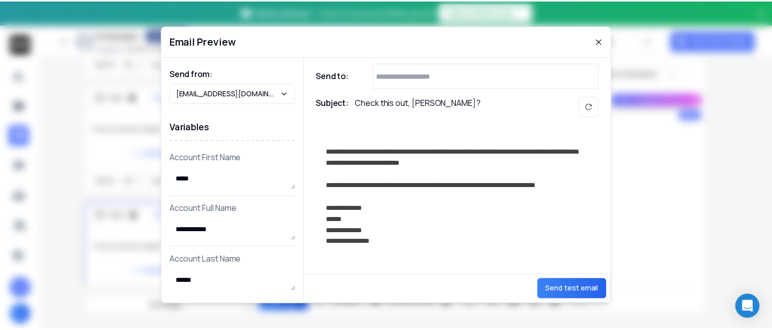
scroll to position [61, 0]
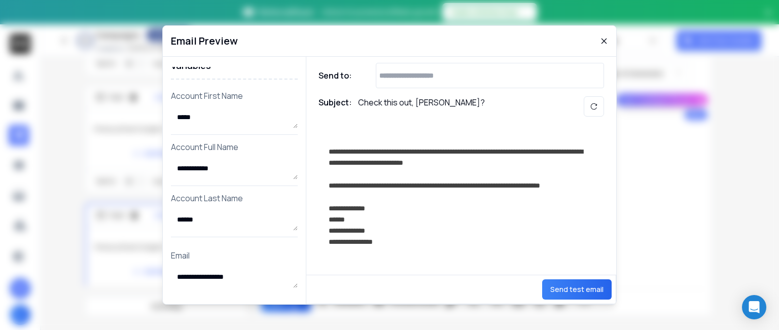
click at [78, 156] on div "**********" at bounding box center [389, 164] width 779 height 299
click at [603, 40] on icon at bounding box center [605, 42] width 6 height 6
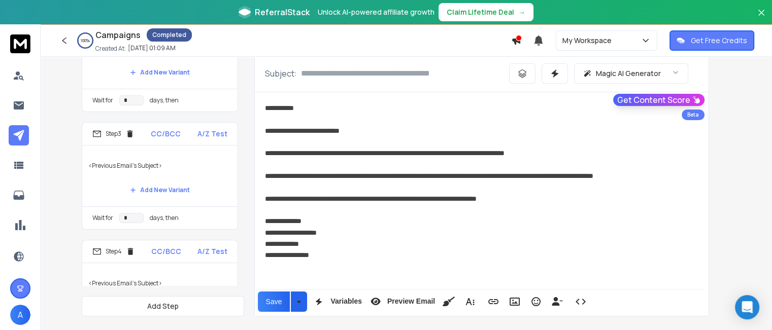
scroll to position [210, 0]
click at [302, 306] on div "button" at bounding box center [299, 302] width 16 height 20
click at [409, 237] on div "**********" at bounding box center [481, 232] width 433 height 11
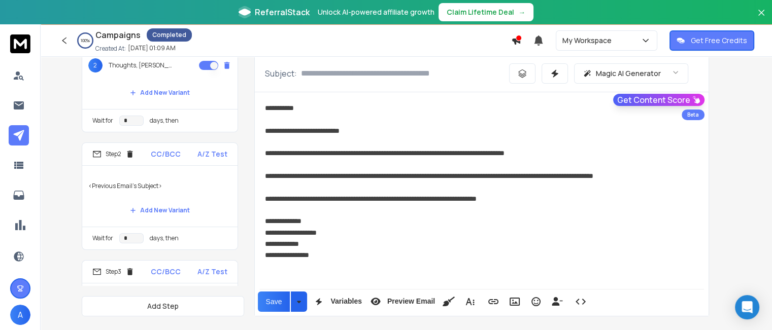
scroll to position [73, 0]
click at [202, 181] on p "<Previous Email's Subject>" at bounding box center [159, 184] width 143 height 28
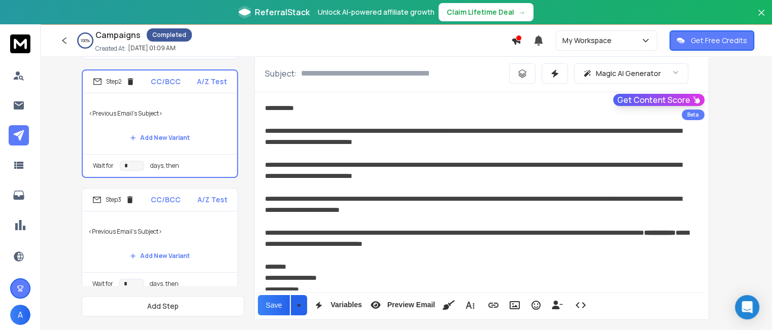
scroll to position [146, 0]
click at [197, 231] on p "<Previous Email's Subject>" at bounding box center [159, 230] width 143 height 28
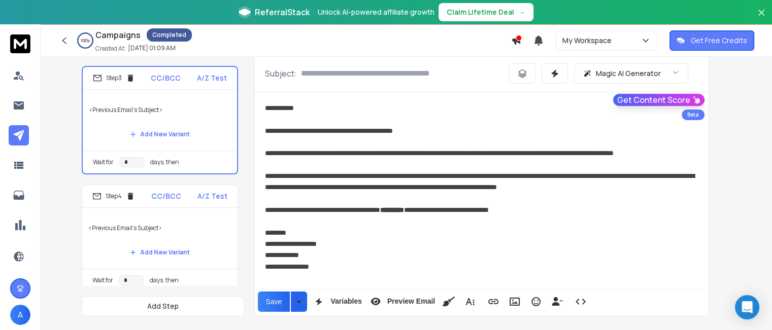
scroll to position [265, 0]
click at [197, 231] on p "<Previous Email's Subject>" at bounding box center [159, 228] width 143 height 28
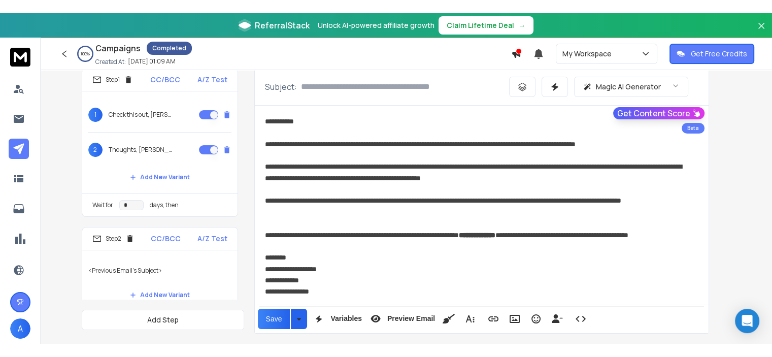
scroll to position [61, 0]
